Goal: Information Seeking & Learning: Check status

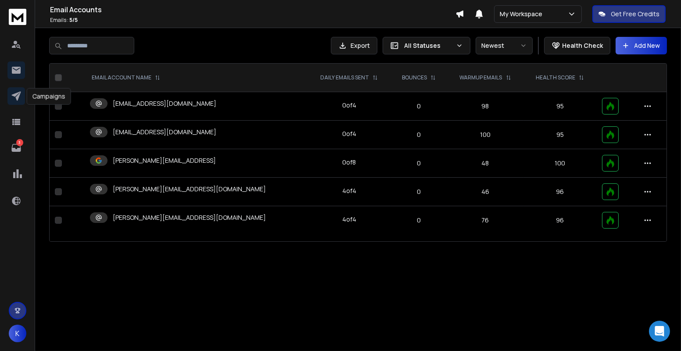
click at [17, 87] on link at bounding box center [16, 96] width 18 height 18
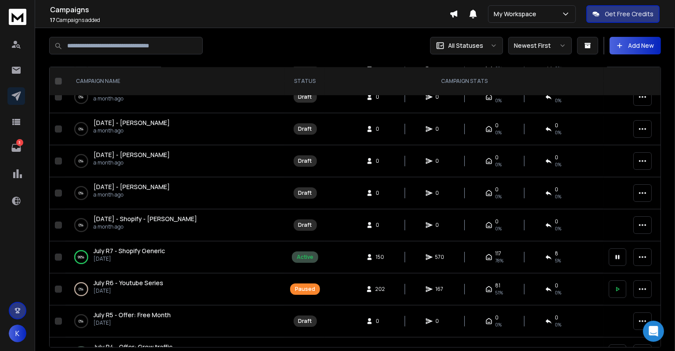
scroll to position [79, 0]
click at [260, 45] on div at bounding box center [202, 46] width 306 height 18
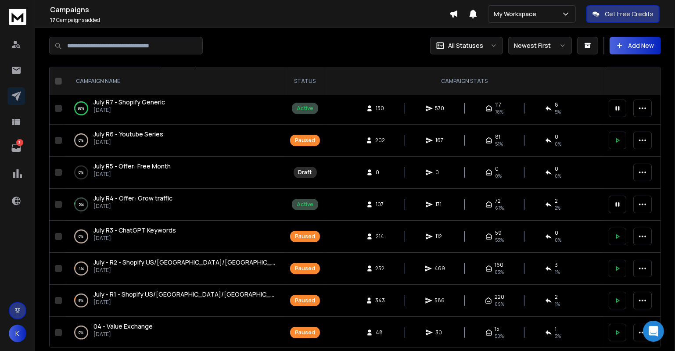
scroll to position [97, 0]
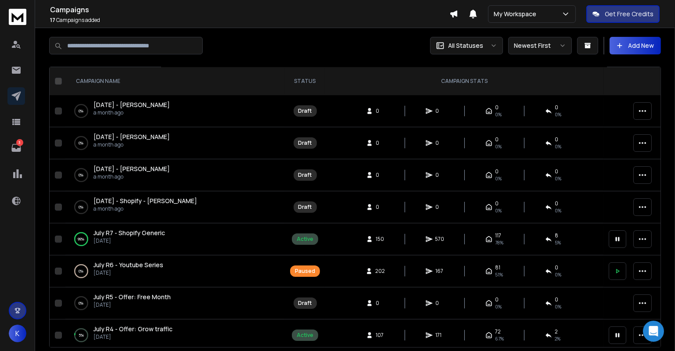
click at [125, 234] on span "July R7 - Shopify Generic" at bounding box center [129, 233] width 72 height 8
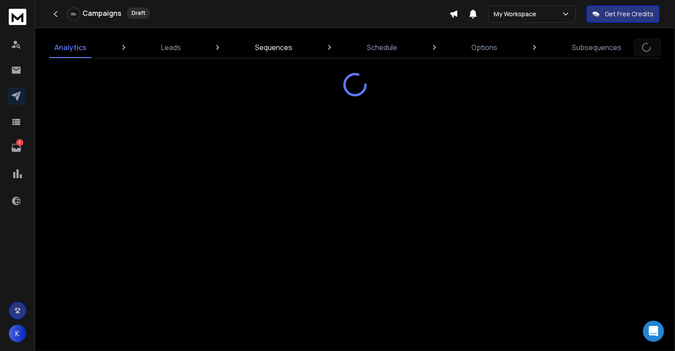
click at [264, 51] on p "Sequences" at bounding box center [273, 47] width 37 height 11
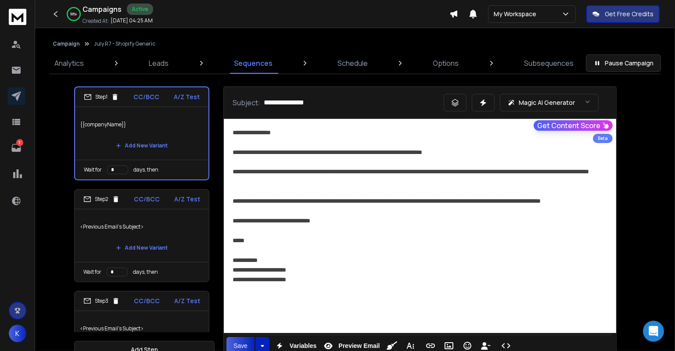
click at [136, 227] on p "<Previous Email's Subject>" at bounding box center [142, 227] width 124 height 25
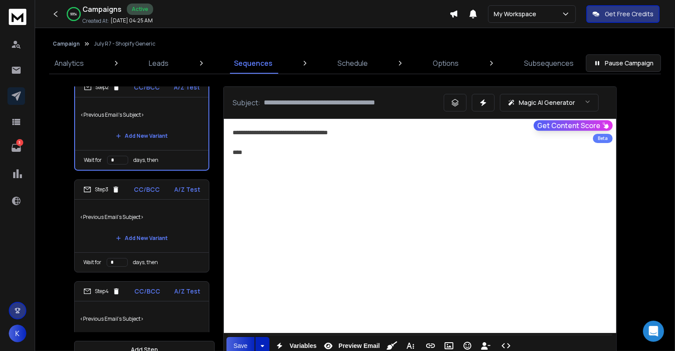
scroll to position [119, 0]
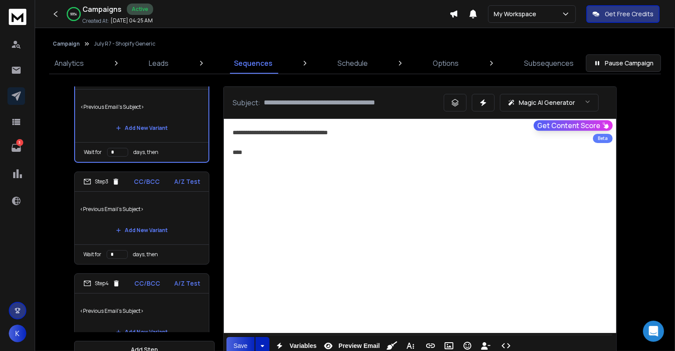
click at [109, 212] on p "<Previous Email's Subject>" at bounding box center [142, 209] width 124 height 25
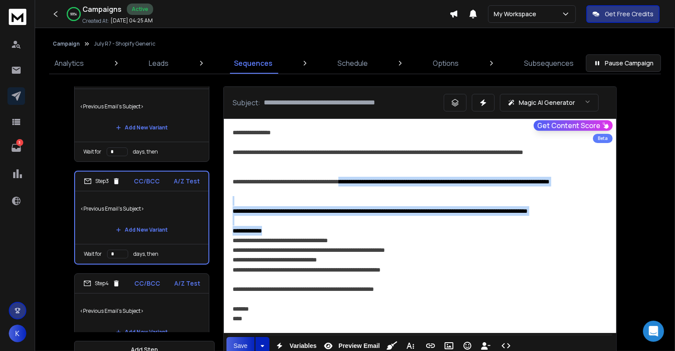
drag, startPoint x: 359, startPoint y: 177, endPoint x: 378, endPoint y: 227, distance: 53.1
click at [378, 227] on div "**********" at bounding box center [420, 224] width 392 height 211
click at [378, 227] on div "**********" at bounding box center [417, 231] width 369 height 10
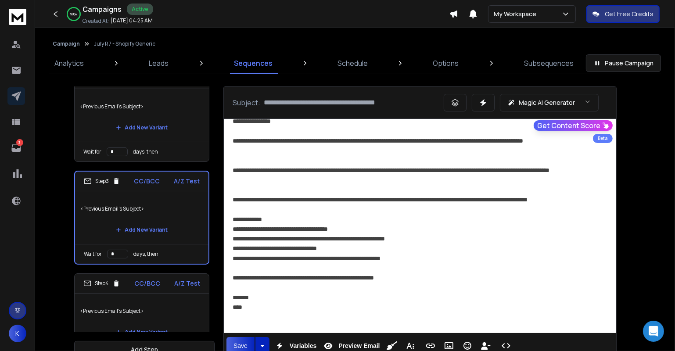
scroll to position [13, 0]
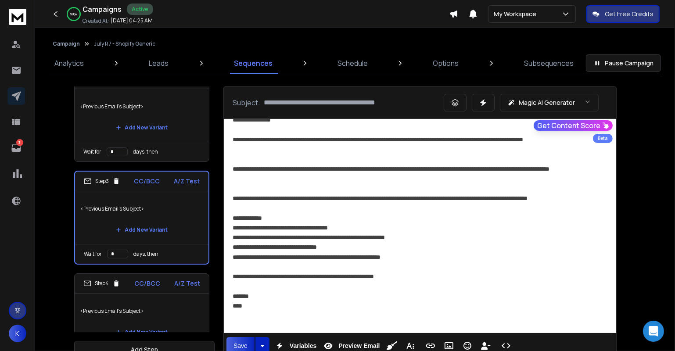
click at [338, 307] on div "****" at bounding box center [417, 306] width 369 height 10
click at [187, 307] on p "<Previous Email's Subject>" at bounding box center [142, 311] width 124 height 25
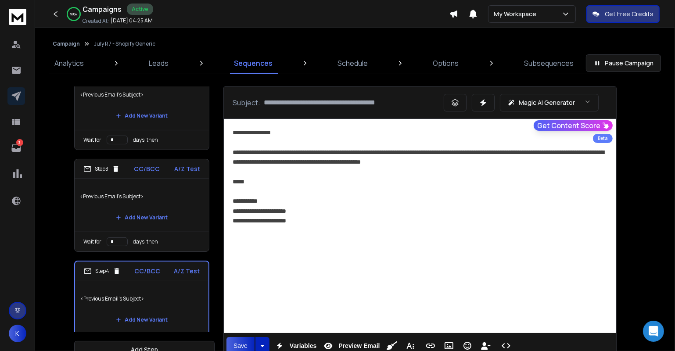
scroll to position [0, 0]
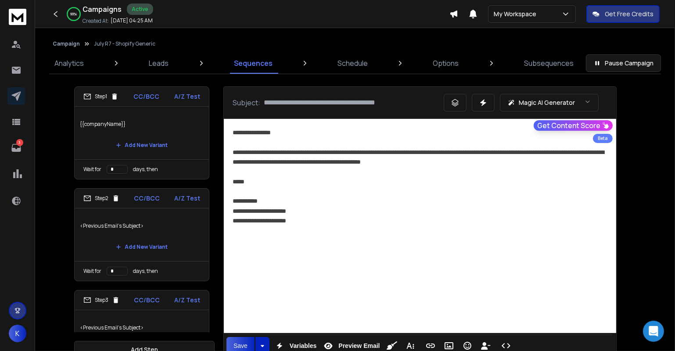
click at [127, 119] on p "{{companyName}}" at bounding box center [142, 124] width 124 height 25
type input "**********"
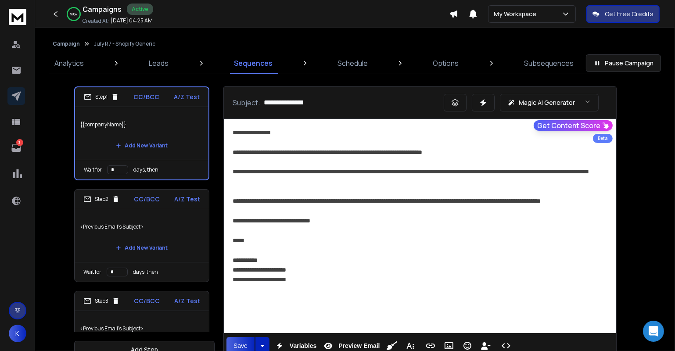
click at [263, 59] on p "Sequences" at bounding box center [253, 63] width 39 height 11
click at [72, 65] on p "Analytics" at bounding box center [68, 63] width 29 height 11
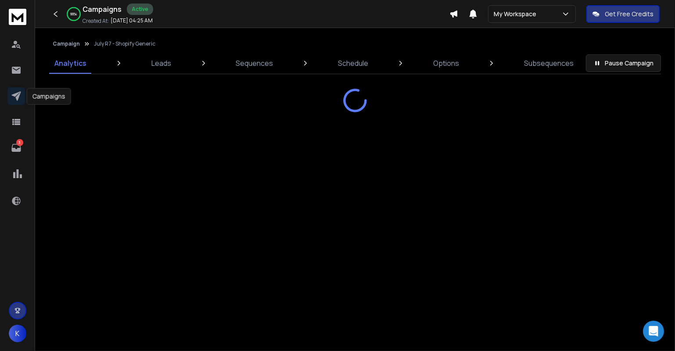
click at [17, 98] on icon at bounding box center [15, 95] width 9 height 9
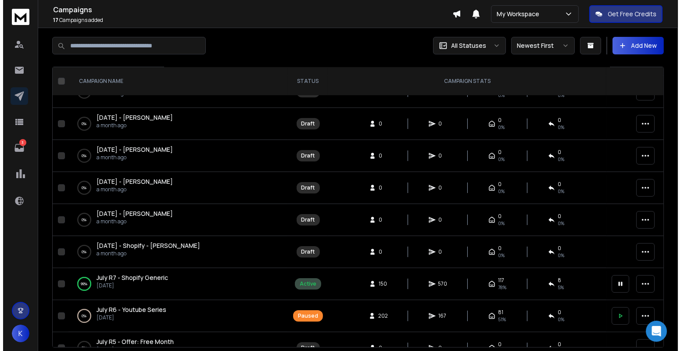
scroll to position [79, 0]
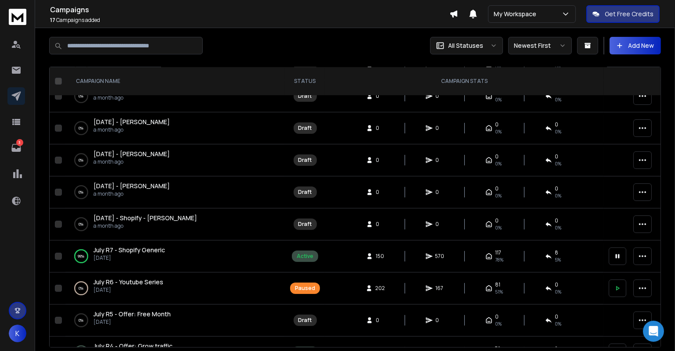
click at [638, 258] on icon "button" at bounding box center [642, 256] width 9 height 9
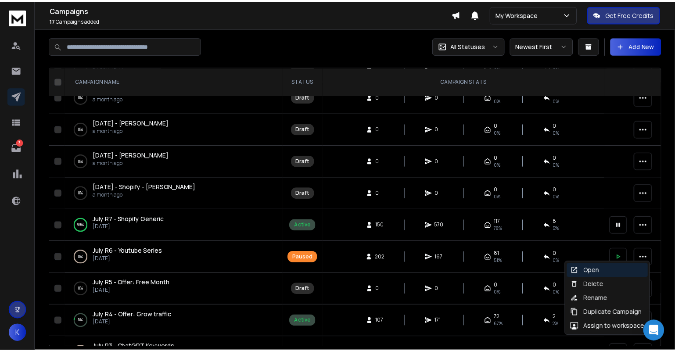
scroll to position [159, 0]
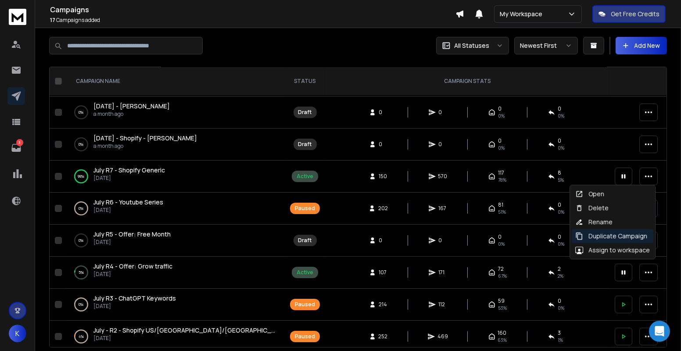
click at [603, 236] on div "Duplicate Campaign" at bounding box center [611, 236] width 72 height 9
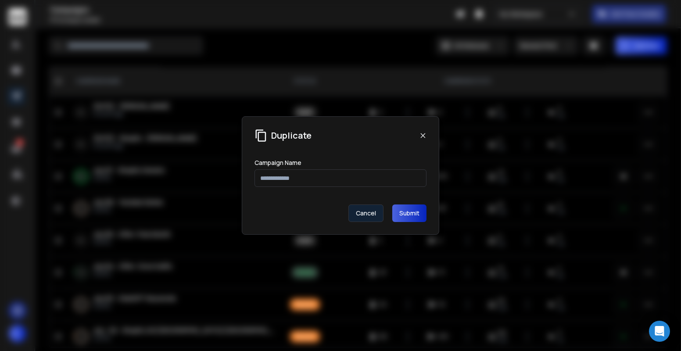
click at [354, 213] on p "Cancel" at bounding box center [365, 214] width 35 height 18
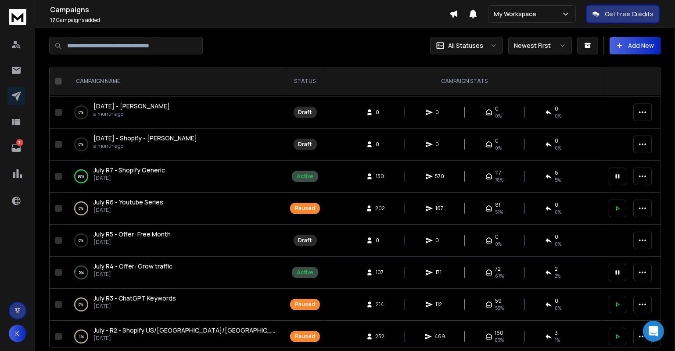
click at [640, 179] on icon "button" at bounding box center [642, 176] width 9 height 9
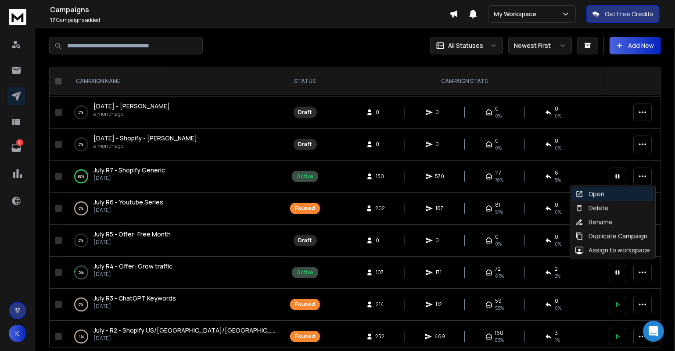
click at [608, 78] on th at bounding box center [631, 81] width 57 height 29
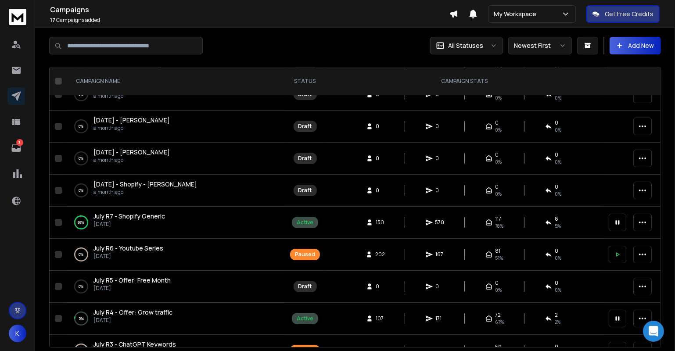
scroll to position [119, 0]
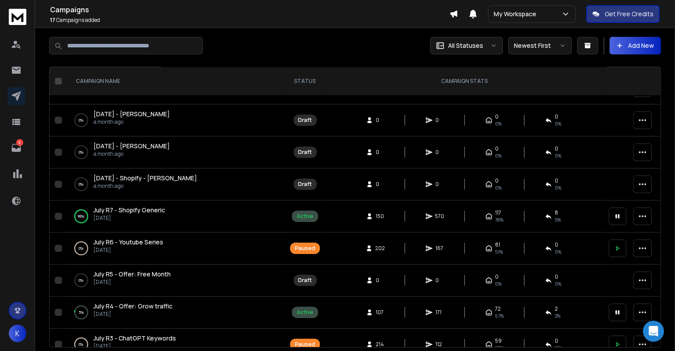
click at [635, 208] on button "button" at bounding box center [642, 217] width 18 height 18
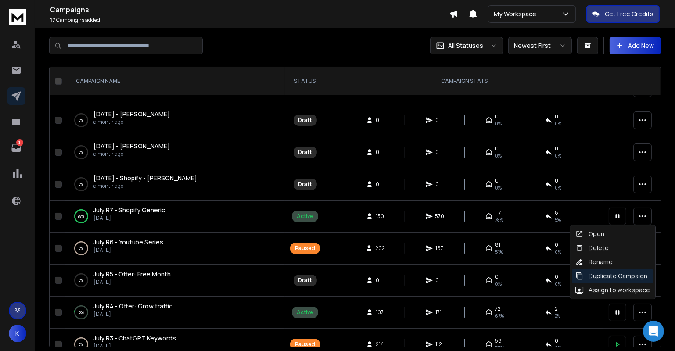
click at [133, 143] on span "July 29 - Lucas" at bounding box center [131, 146] width 76 height 8
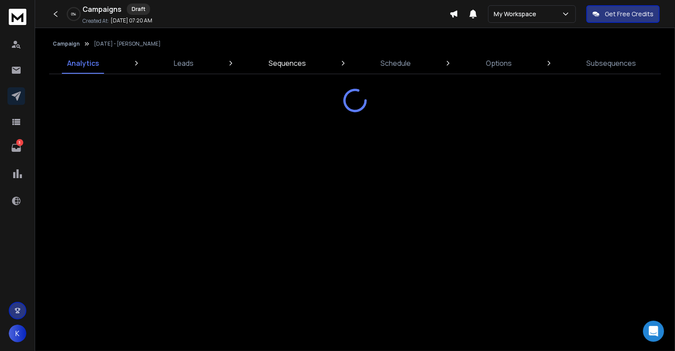
click at [288, 65] on p "Sequences" at bounding box center [287, 63] width 37 height 11
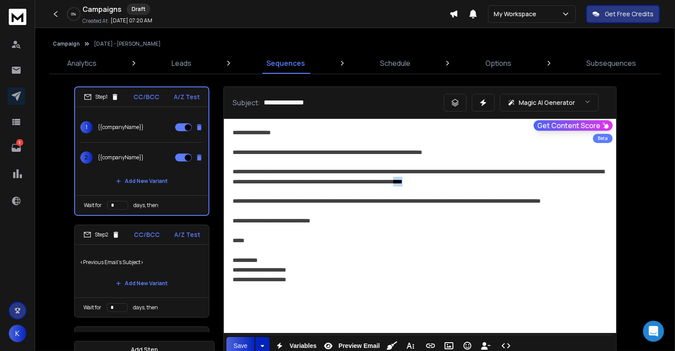
drag, startPoint x: 536, startPoint y: 182, endPoint x: 515, endPoint y: 179, distance: 21.2
click at [518, 179] on div "**********" at bounding box center [420, 177] width 375 height 20
click at [511, 179] on div "**********" at bounding box center [420, 177] width 375 height 20
click at [389, 180] on span "**" at bounding box center [387, 182] width 4 height 6
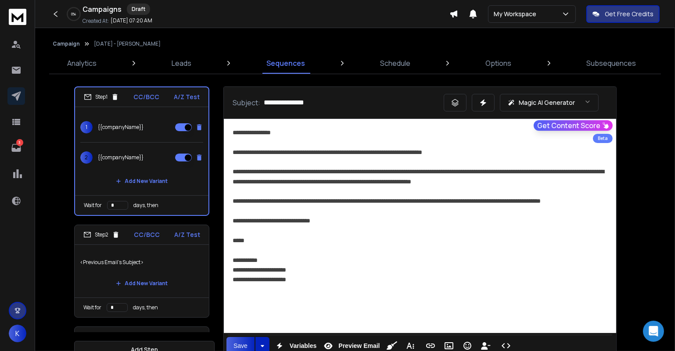
click at [448, 232] on div at bounding box center [420, 231] width 375 height 10
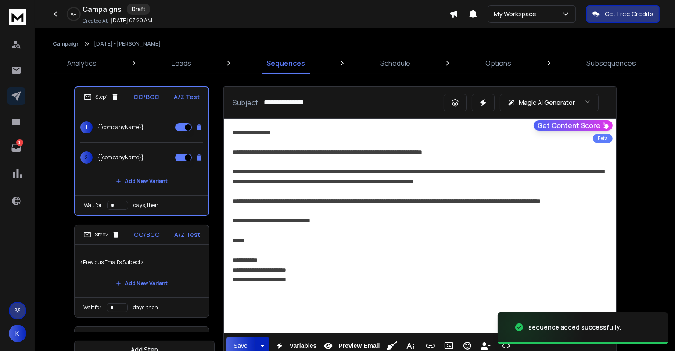
click at [126, 128] on p "{{companyName}}" at bounding box center [121, 127] width 46 height 7
click at [127, 155] on p "{{companyName}}" at bounding box center [121, 157] width 46 height 7
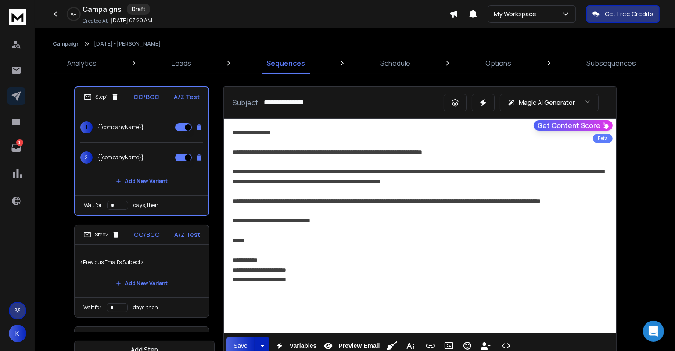
click at [390, 176] on div "**********" at bounding box center [420, 177] width 375 height 20
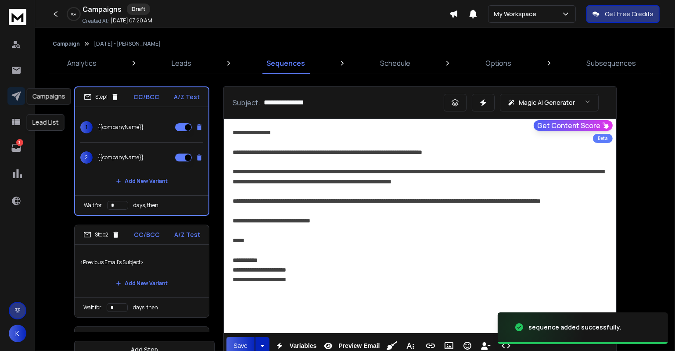
click at [8, 88] on link at bounding box center [16, 96] width 18 height 18
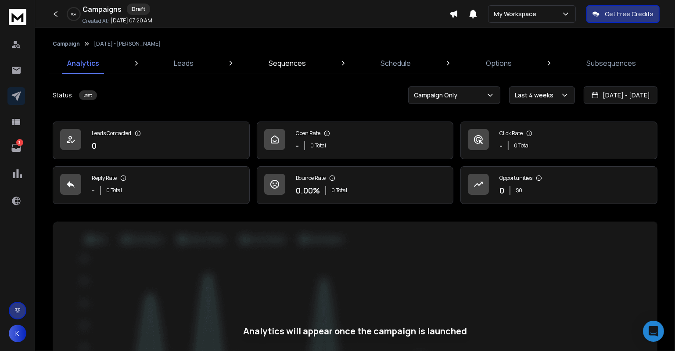
click at [283, 65] on p "Sequences" at bounding box center [287, 63] width 37 height 11
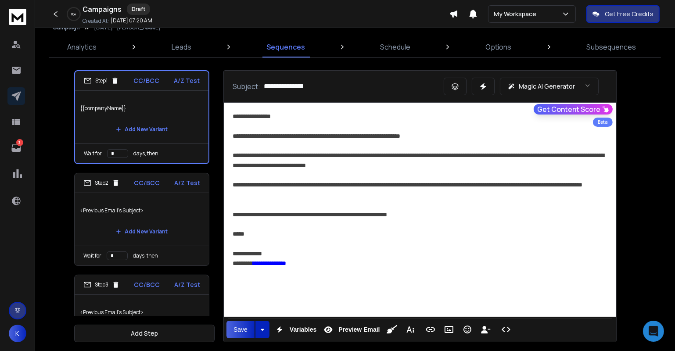
scroll to position [19, 0]
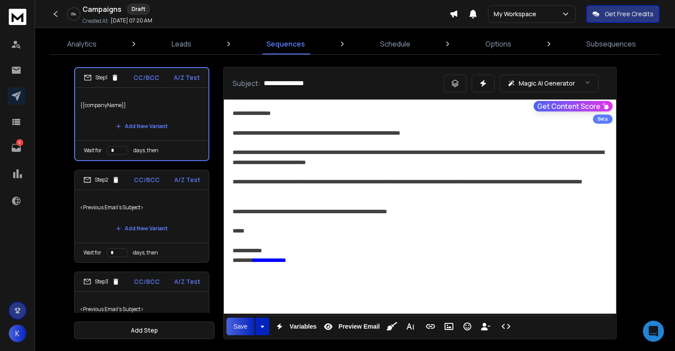
click at [313, 257] on div "**********" at bounding box center [420, 260] width 375 height 10
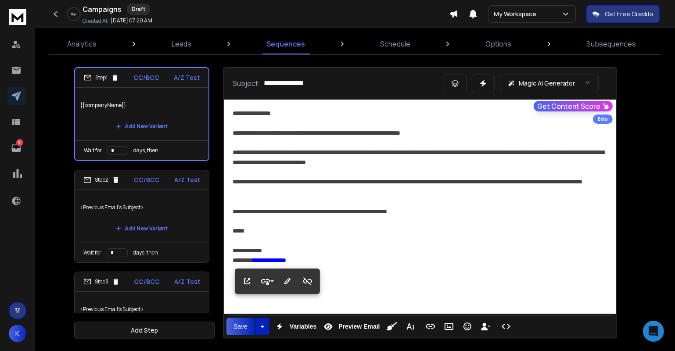
click at [310, 164] on div "**********" at bounding box center [420, 157] width 375 height 20
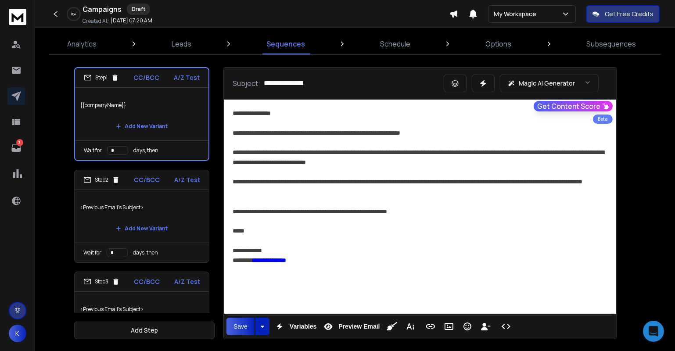
click at [431, 151] on div "**********" at bounding box center [420, 157] width 375 height 20
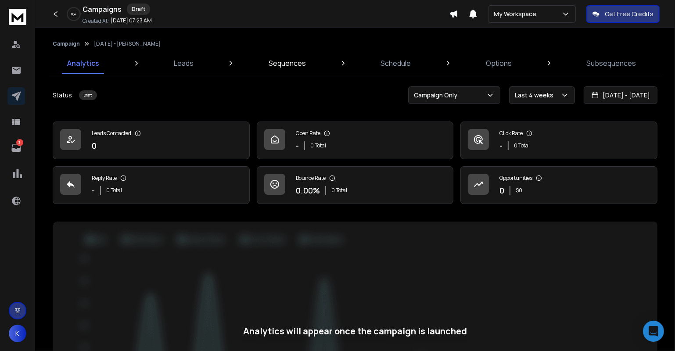
click at [270, 68] on link "Sequences" at bounding box center [287, 63] width 48 height 21
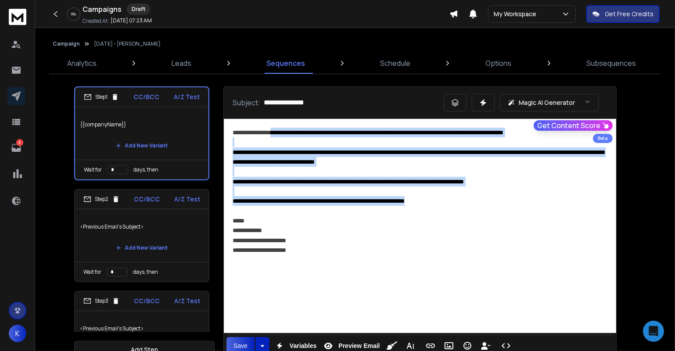
drag, startPoint x: 276, startPoint y: 133, endPoint x: 476, endPoint y: 202, distance: 210.7
click at [476, 202] on div "**********" at bounding box center [420, 224] width 392 height 211
click at [476, 202] on div "**********" at bounding box center [420, 201] width 375 height 10
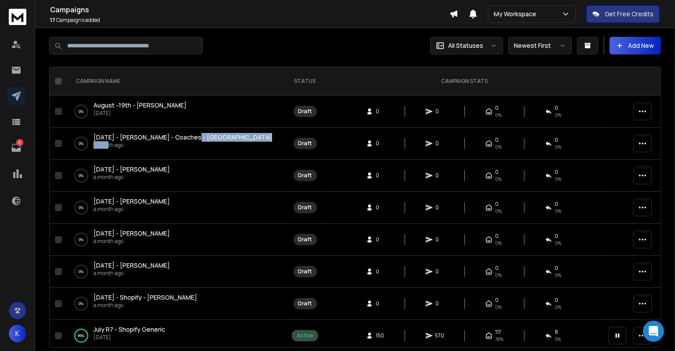
drag, startPoint x: 235, startPoint y: 140, endPoint x: 108, endPoint y: 142, distance: 127.7
click at [108, 142] on div "0 % [DATE] - [PERSON_NAME] - Coaches - [GEOGRAPHIC_DATA] a month ago" at bounding box center [175, 143] width 202 height 21
click at [145, 134] on span "[DATE] - [PERSON_NAME] - Coaches - [GEOGRAPHIC_DATA]" at bounding box center [182, 137] width 179 height 8
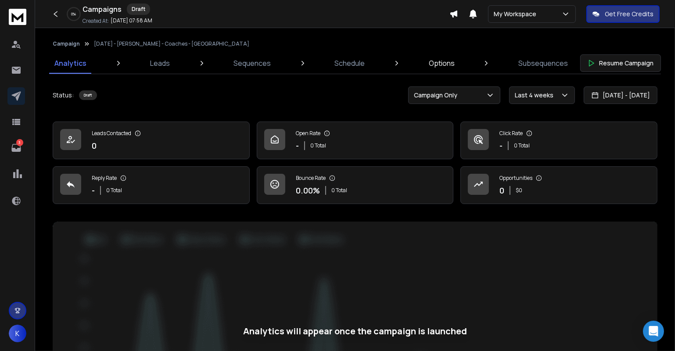
click at [437, 62] on p "Options" at bounding box center [442, 63] width 26 height 11
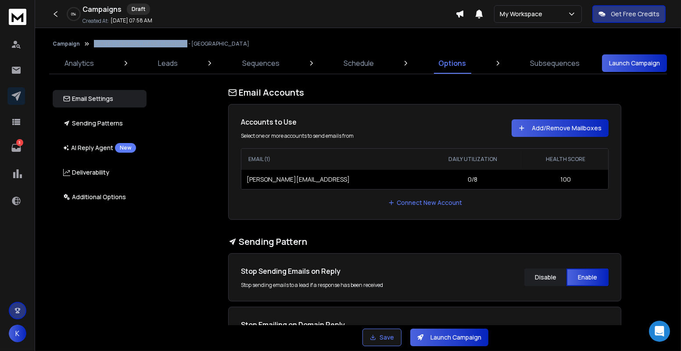
drag, startPoint x: 180, startPoint y: 42, endPoint x: 89, endPoint y: 50, distance: 91.6
click at [89, 50] on div "Campaign [DATE] - [PERSON_NAME] - Coaches - [GEOGRAPHIC_DATA]" at bounding box center [358, 44] width 618 height 14
copy p "[DATE] - [PERSON_NAME] - Coaches - [GEOGRAPHIC_DATA]"
click at [141, 42] on p "Aug 11 - Kyle - Coaches - Canada" at bounding box center [171, 43] width 155 height 7
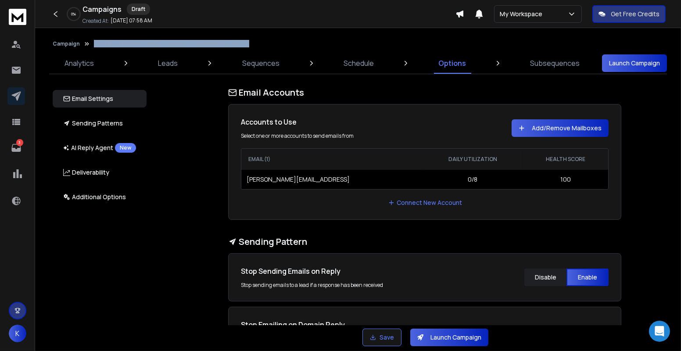
click at [141, 42] on p "Aug 11 - Kyle - Coaches - Canada" at bounding box center [171, 43] width 155 height 7
click at [203, 44] on div "Campaign Aug 11 - Kyle - Coaches - Canada" at bounding box center [358, 43] width 611 height 7
click at [50, 15] on button at bounding box center [55, 14] width 11 height 18
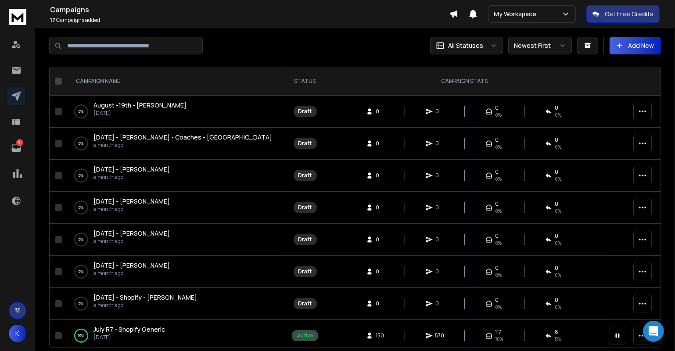
click at [145, 136] on span "Aug 11 - Kyle - Coaches - Canada" at bounding box center [182, 137] width 179 height 8
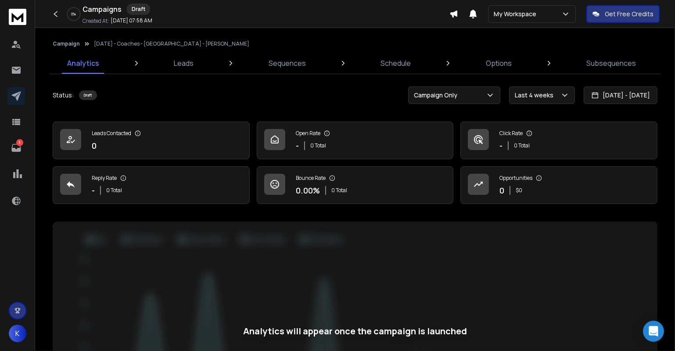
click at [103, 43] on p "Aug /11/25 - Coaches - Canada - Kyle" at bounding box center [171, 43] width 155 height 7
drag, startPoint x: 117, startPoint y: 45, endPoint x: 93, endPoint y: 51, distance: 24.1
click at [93, 51] on div "Campaign Aug /11/25 - Coaches - Canada - Kyle Analytics Leads Sequences Schedul…" at bounding box center [355, 55] width 612 height 37
drag, startPoint x: 181, startPoint y: 42, endPoint x: 95, endPoint y: 36, distance: 86.6
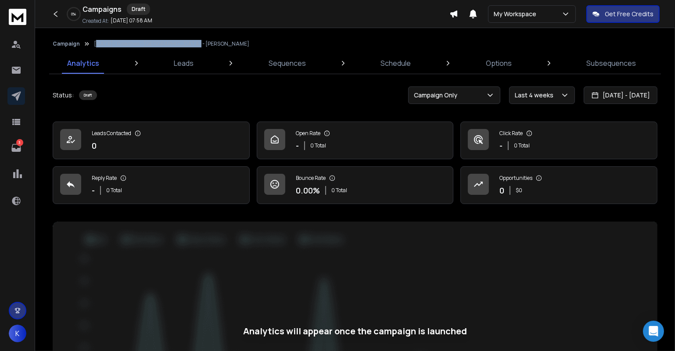
click at [95, 37] on div "Campaign Aug /11/25 - Coaches - Canada - Kyle" at bounding box center [355, 44] width 612 height 14
drag, startPoint x: 93, startPoint y: 41, endPoint x: 131, endPoint y: 40, distance: 37.7
click at [131, 40] on p "Aug /11/25 - Coaches - Canada - Kyle" at bounding box center [171, 43] width 155 height 7
click at [55, 12] on icon at bounding box center [56, 14] width 8 height 8
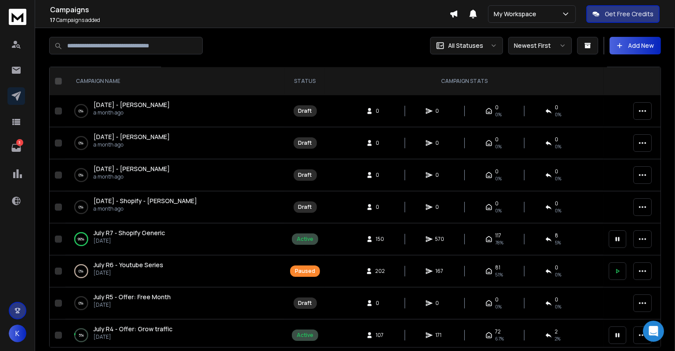
scroll to position [296, 0]
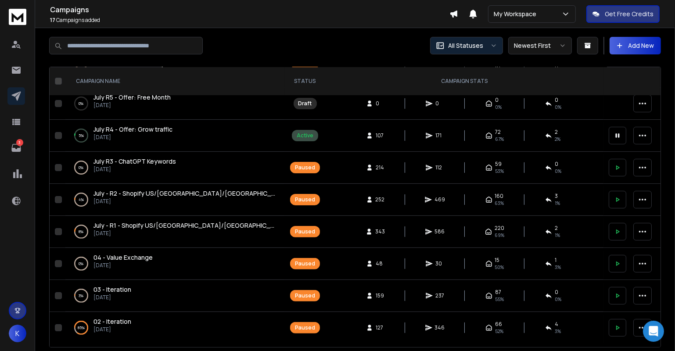
click at [484, 41] on div "All Statuses" at bounding box center [466, 45] width 61 height 9
click at [483, 41] on p "All Statuses" at bounding box center [465, 45] width 35 height 9
click at [484, 41] on div "All Statuses" at bounding box center [466, 45] width 61 height 9
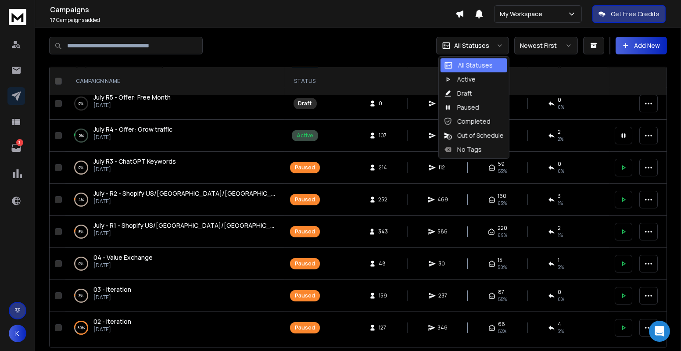
click at [550, 37] on button "Newest First" at bounding box center [546, 46] width 64 height 18
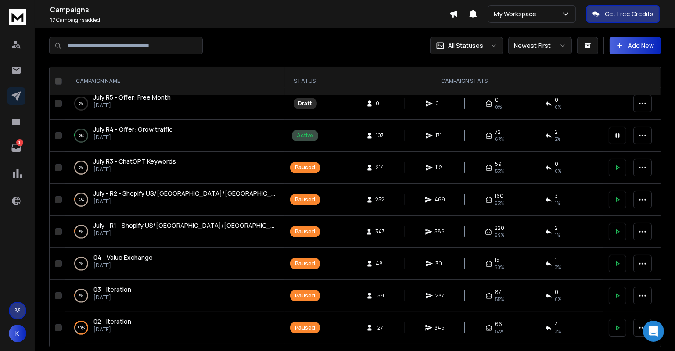
click at [227, 50] on div at bounding box center [202, 46] width 306 height 18
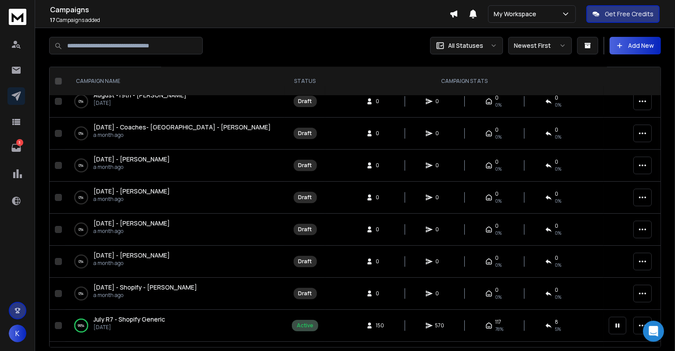
scroll to position [0, 0]
